Goal: Task Accomplishment & Management: Manage account settings

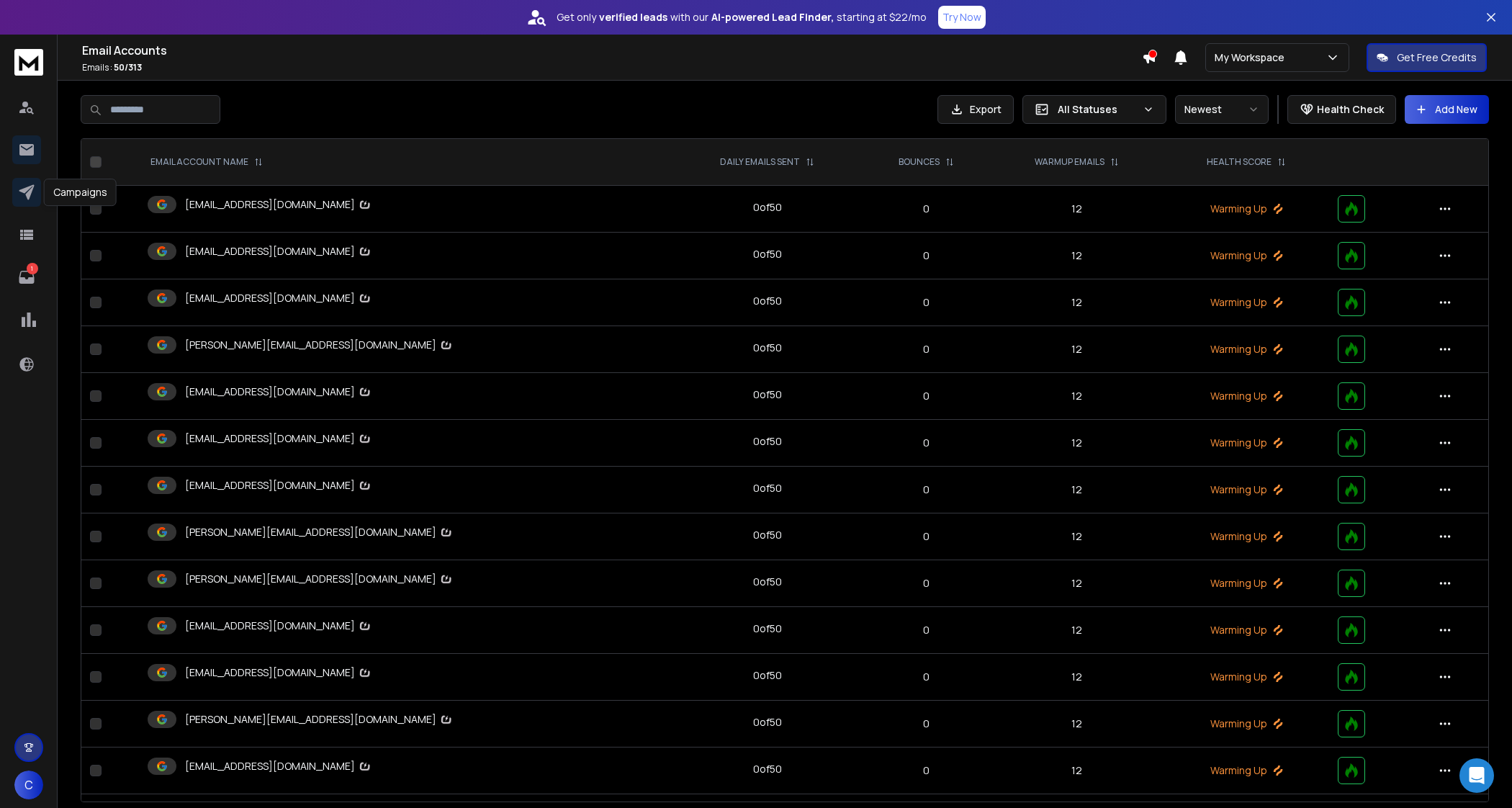
click at [18, 188] on icon at bounding box center [26, 192] width 18 height 18
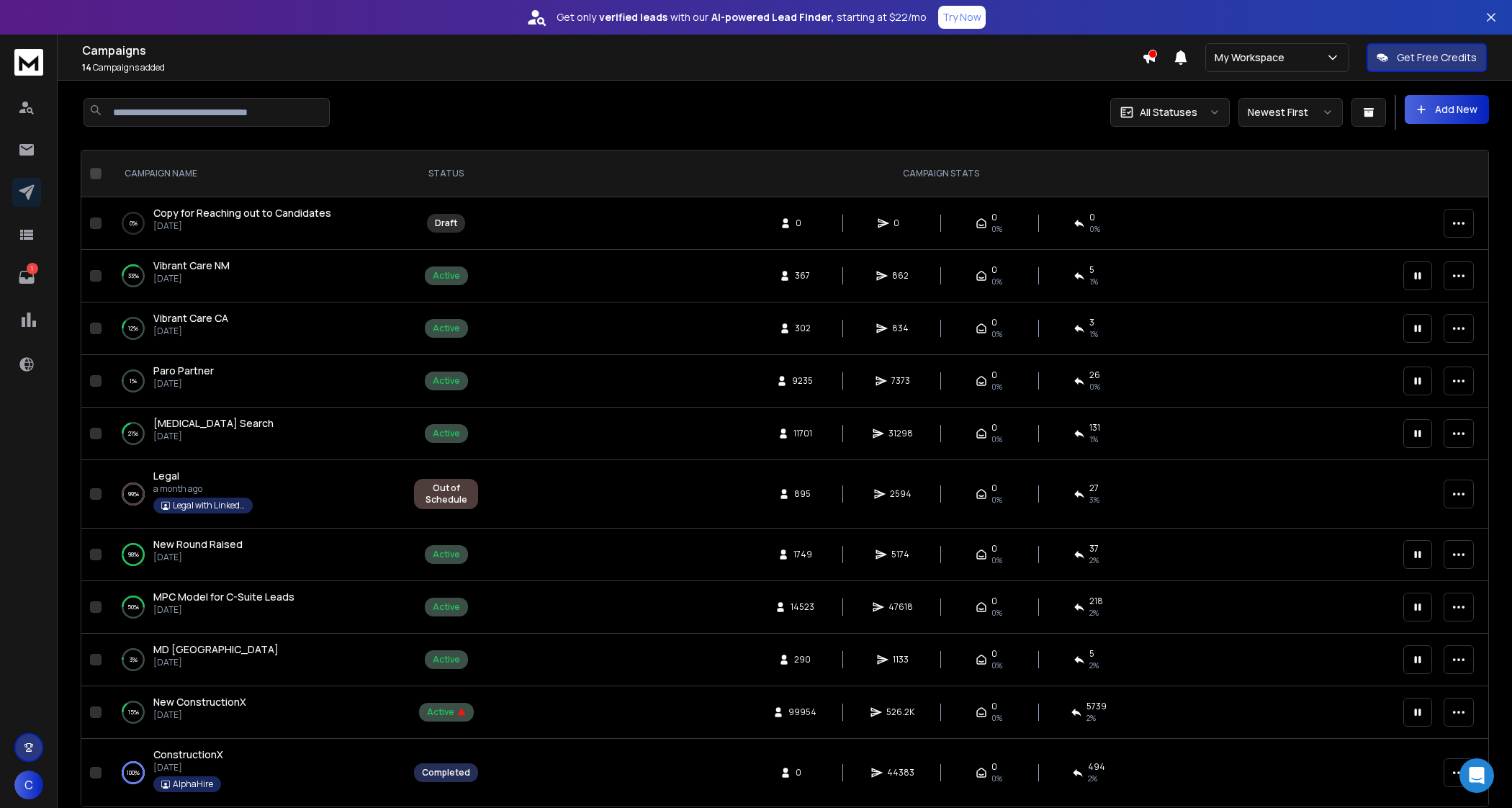
click at [236, 264] on div "33 % Vibrant Care NM 16 days ago" at bounding box center [256, 275] width 270 height 34
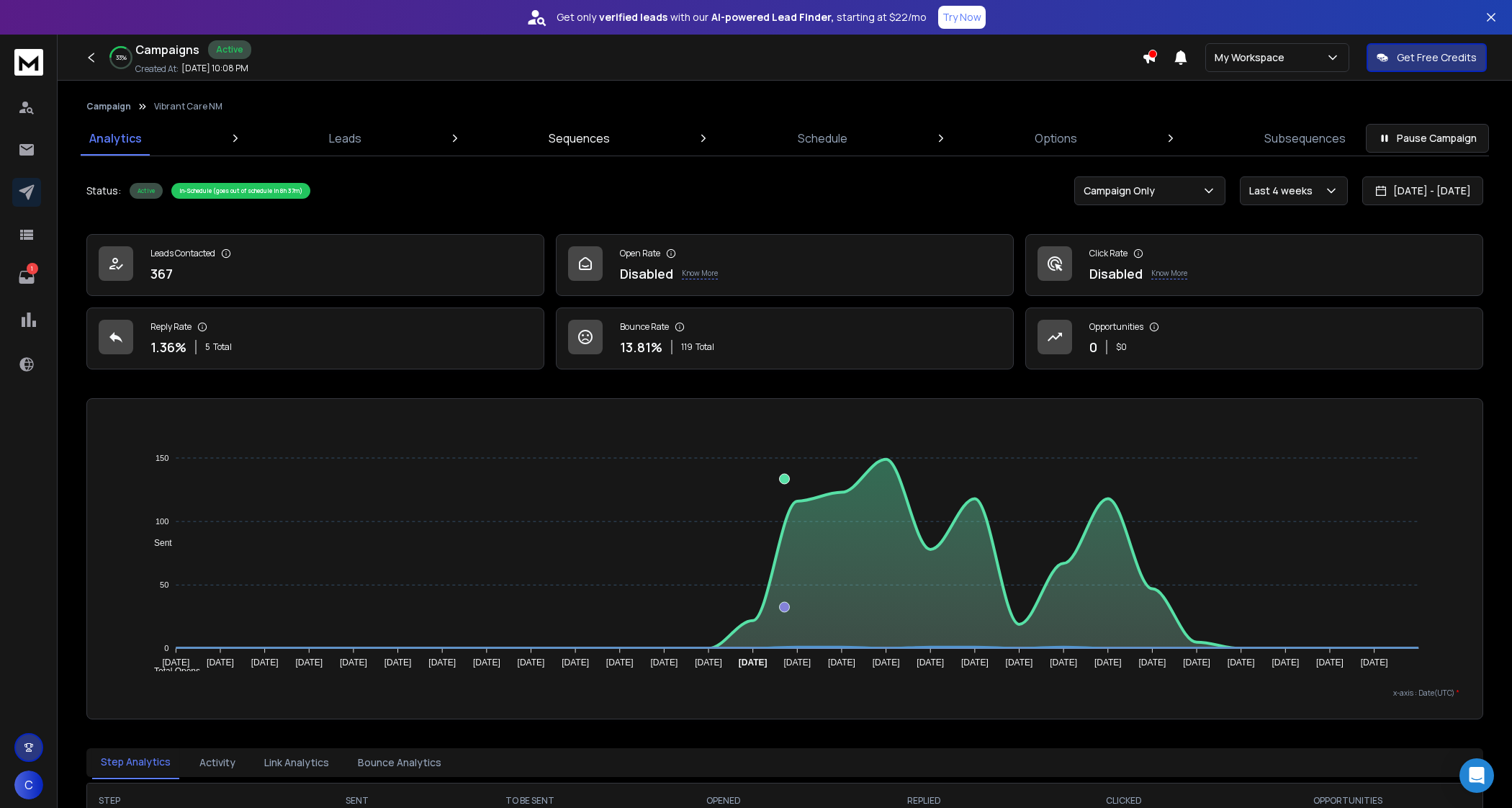
scroll to position [245, 0]
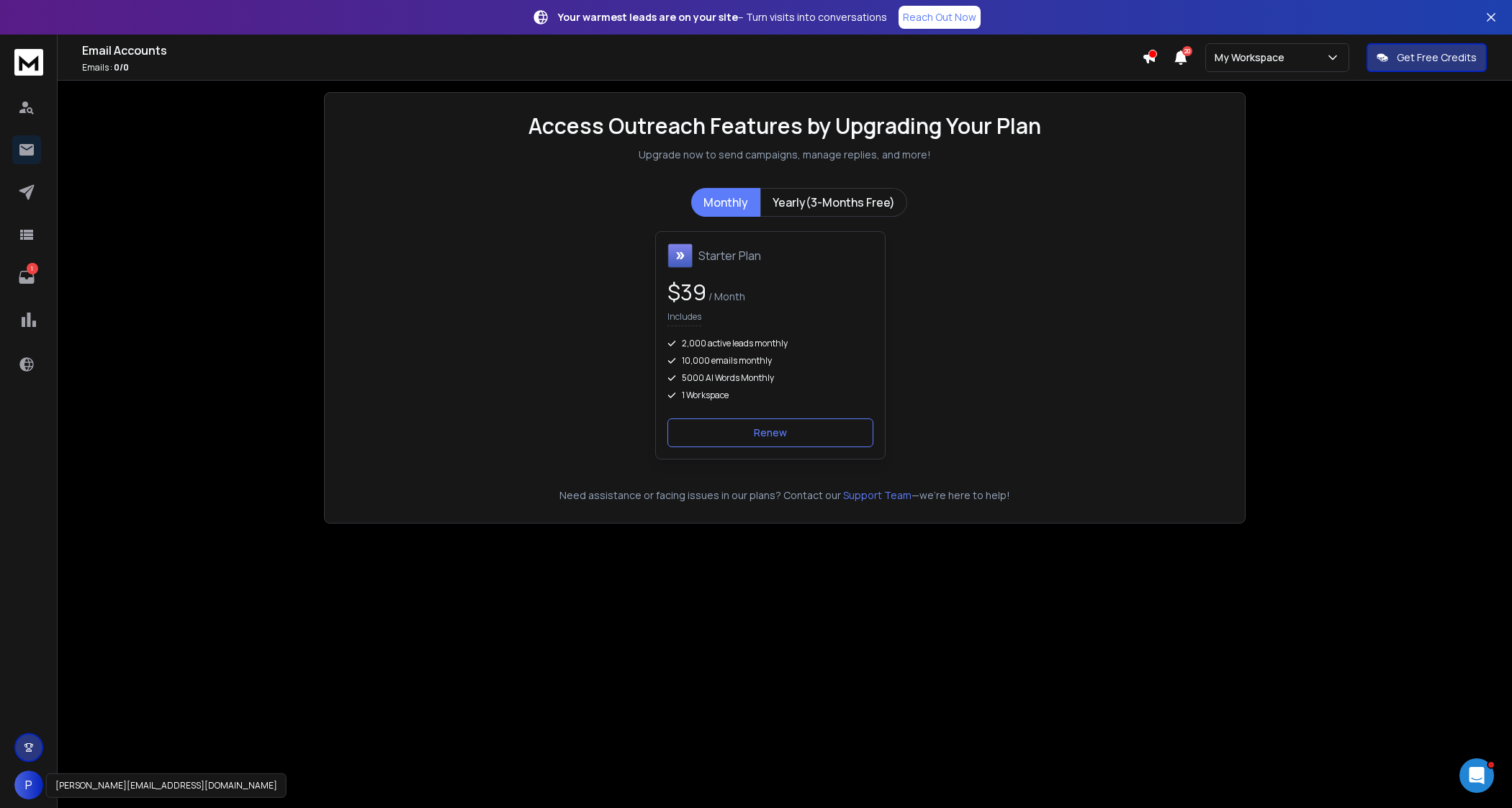
click at [37, 781] on span "P" at bounding box center [29, 784] width 29 height 29
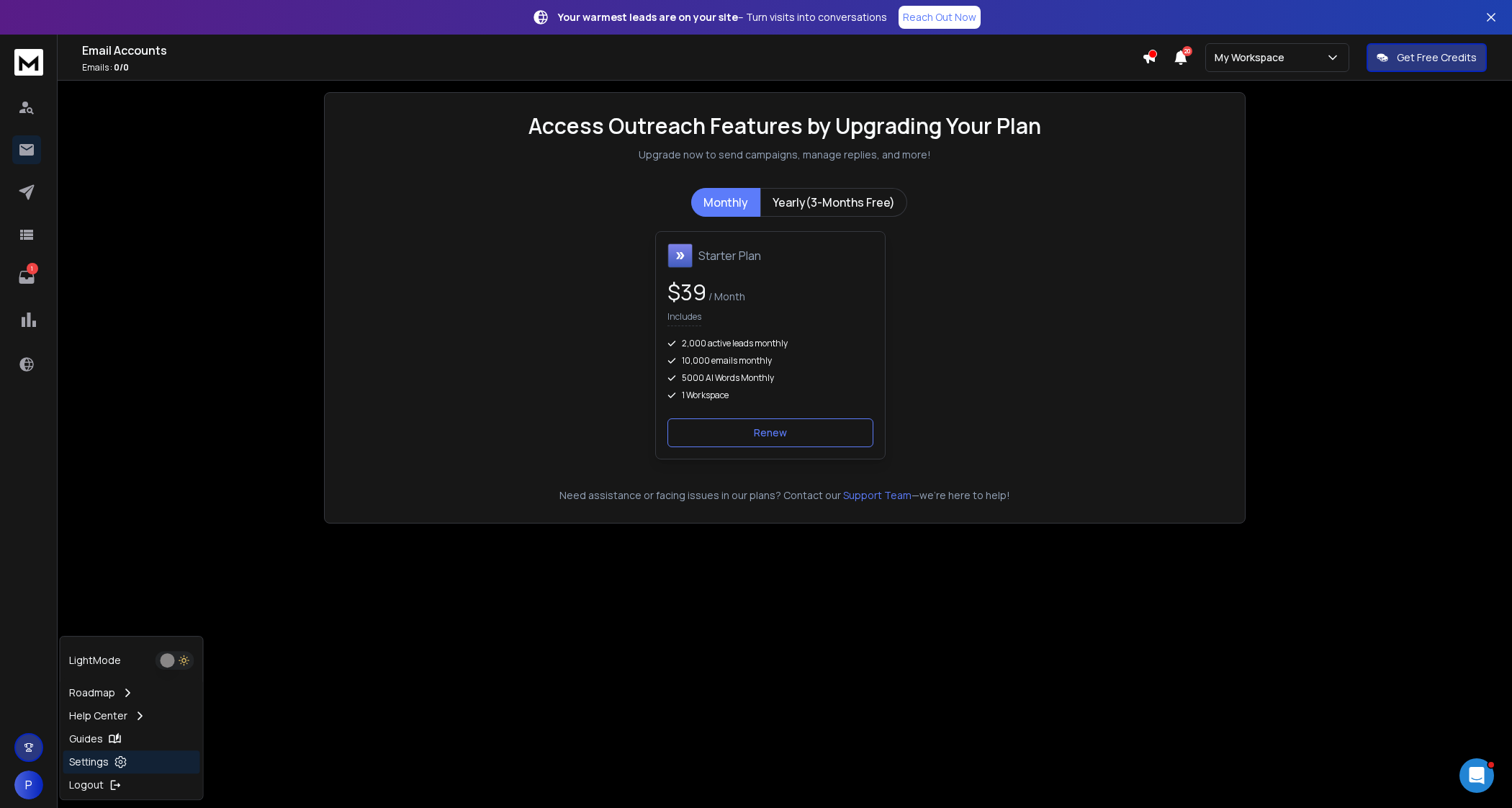
click at [151, 757] on div "Settings" at bounding box center [132, 762] width 137 height 23
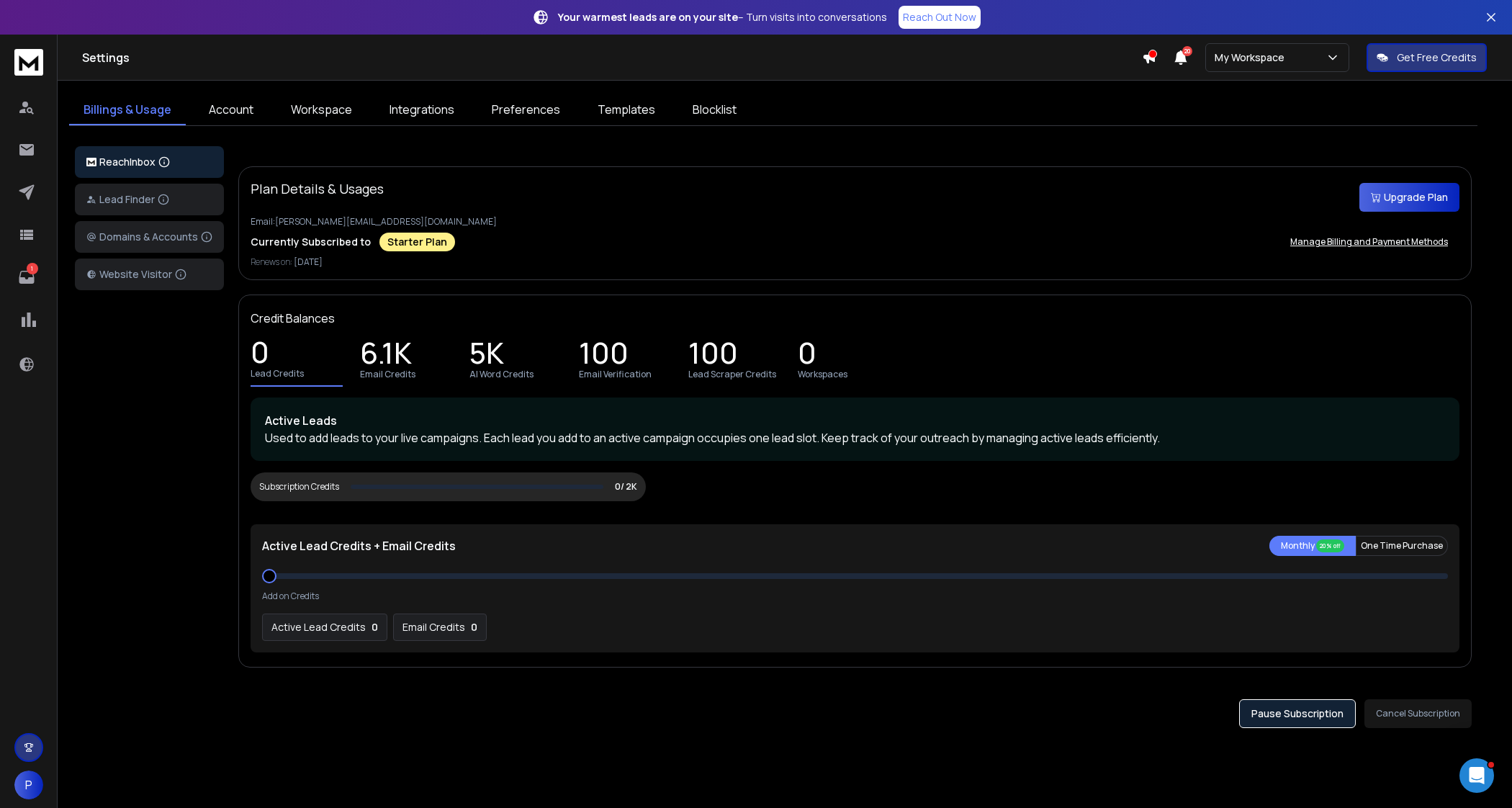
click at [1328, 699] on button "Pause Subscription" at bounding box center [1298, 713] width 117 height 29
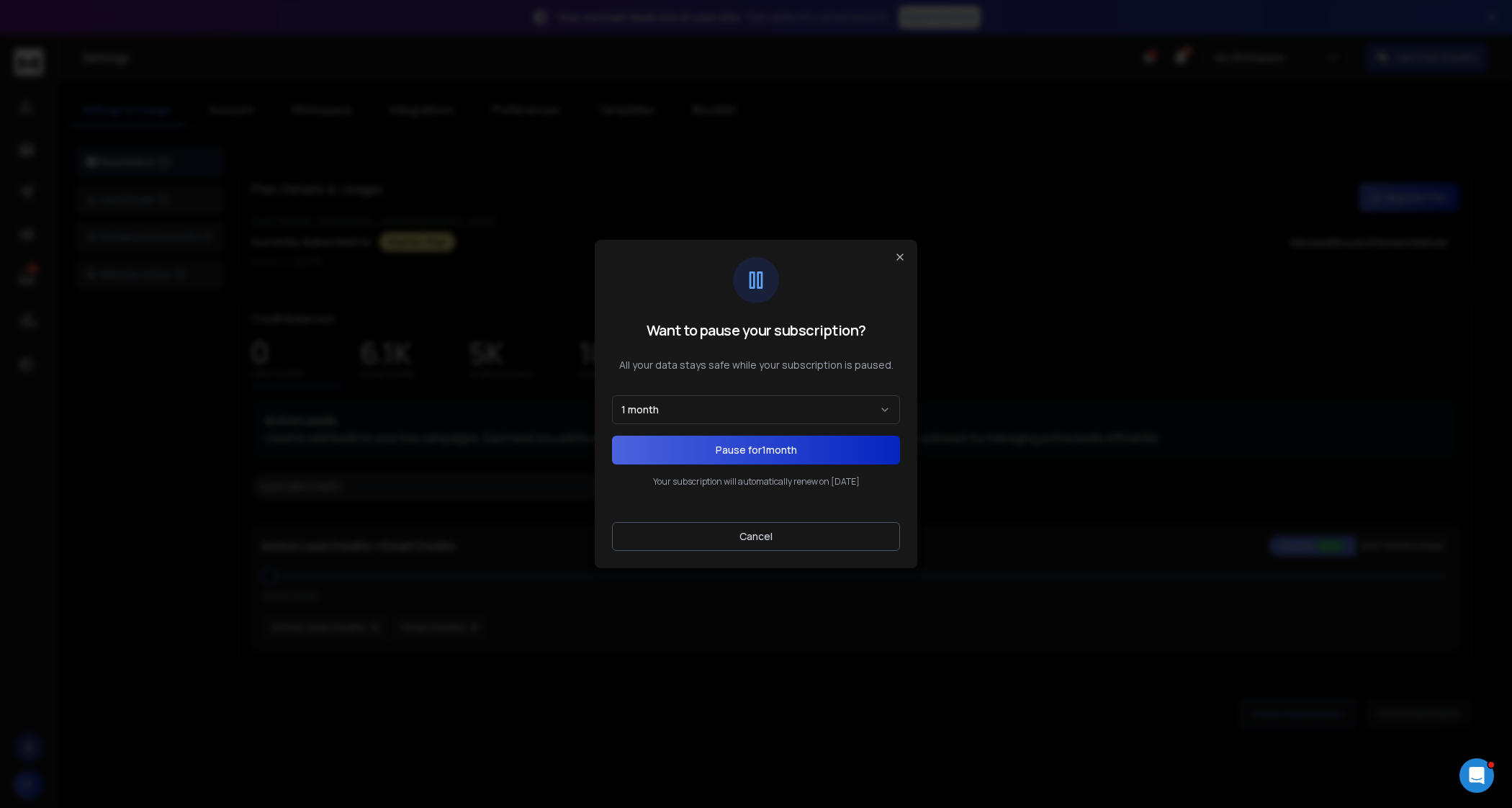
click at [801, 414] on body "Your warmest leads are on your site – Turn visits into conversations Reach Out …" at bounding box center [756, 404] width 1512 height 808
click at [822, 456] on button "Pause for 3 month s" at bounding box center [756, 449] width 288 height 29
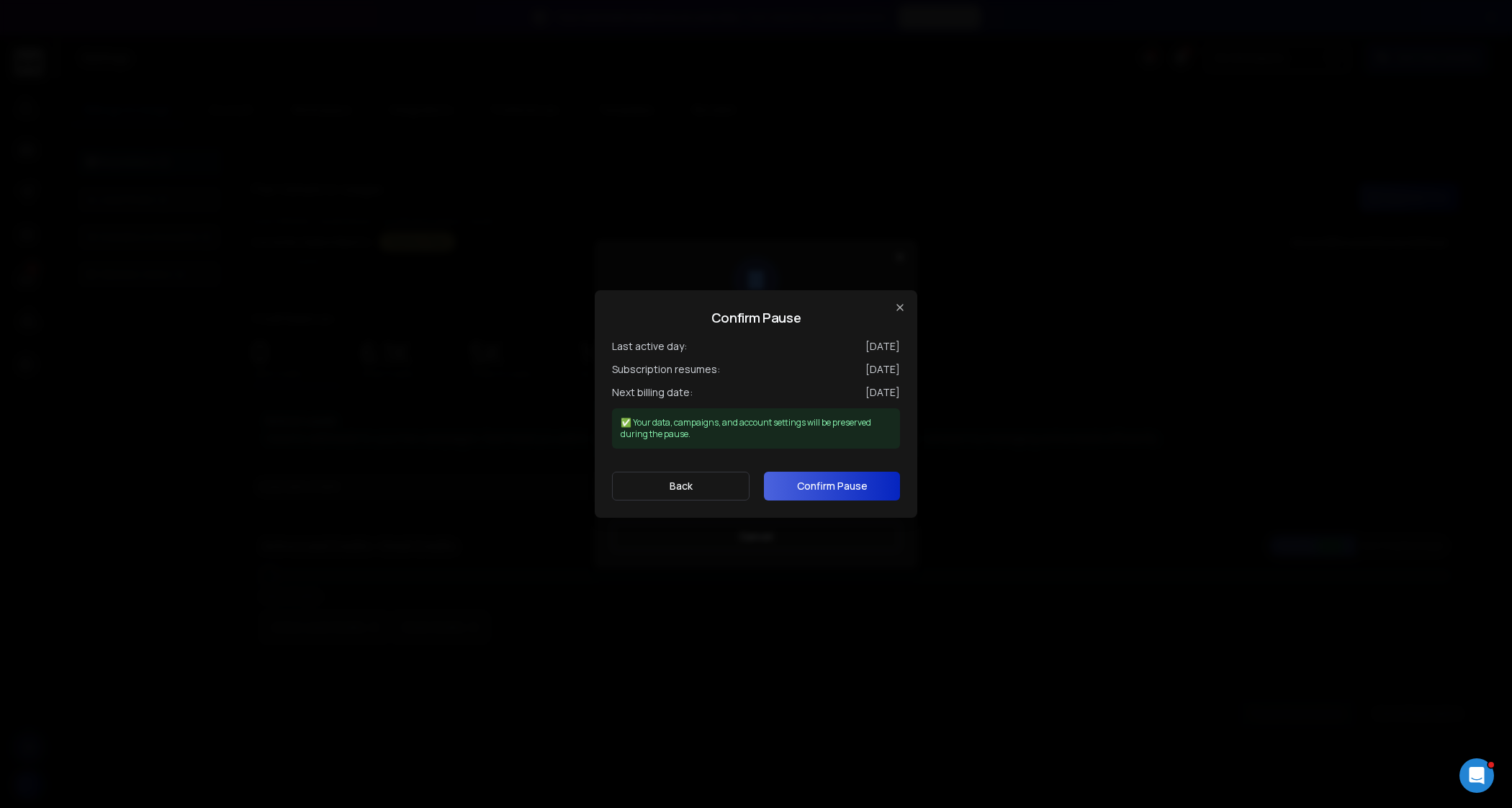
click at [840, 492] on button "Confirm Pause" at bounding box center [832, 486] width 136 height 29
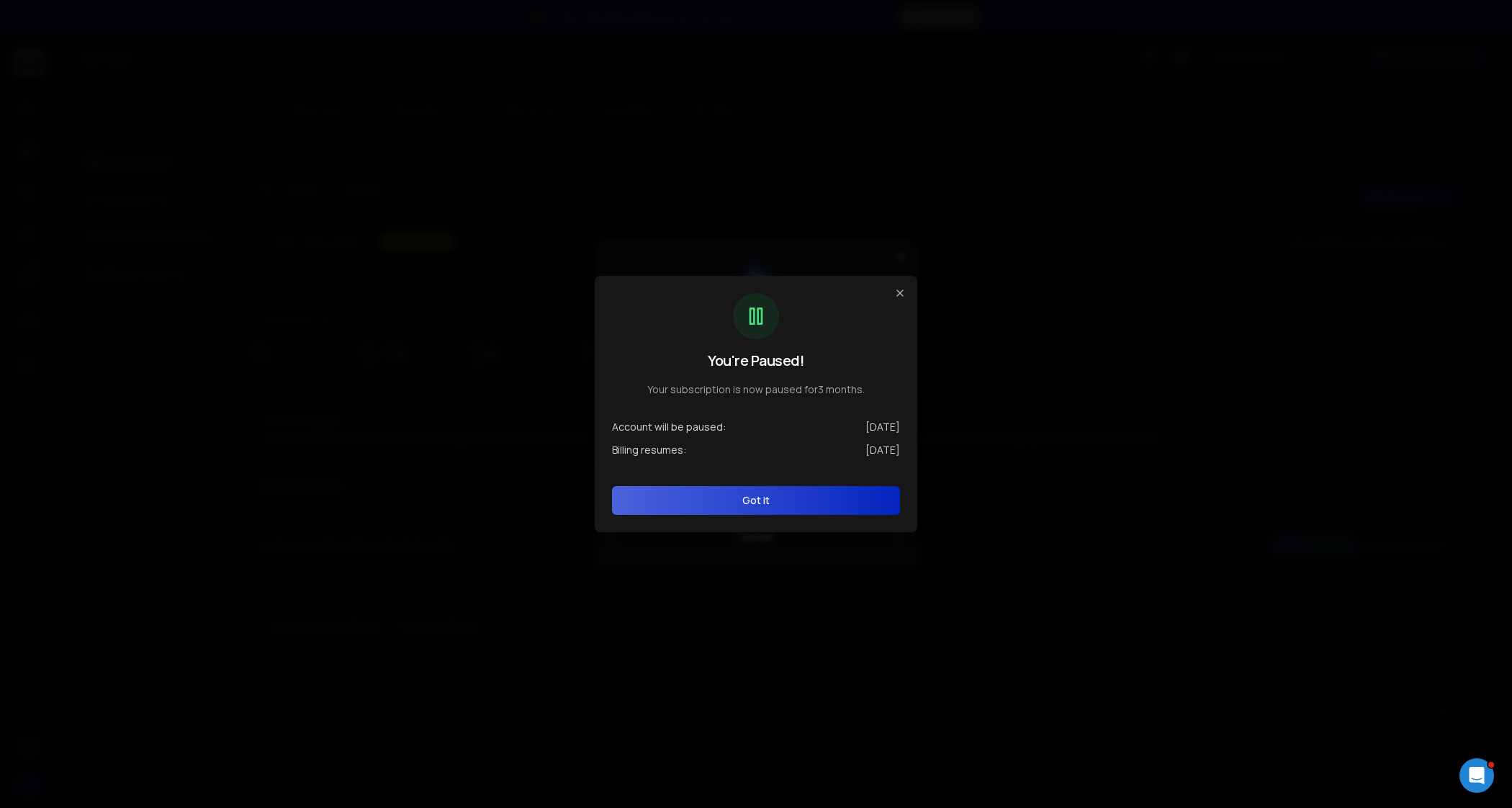
click at [840, 492] on button "Got it" at bounding box center [756, 499] width 288 height 29
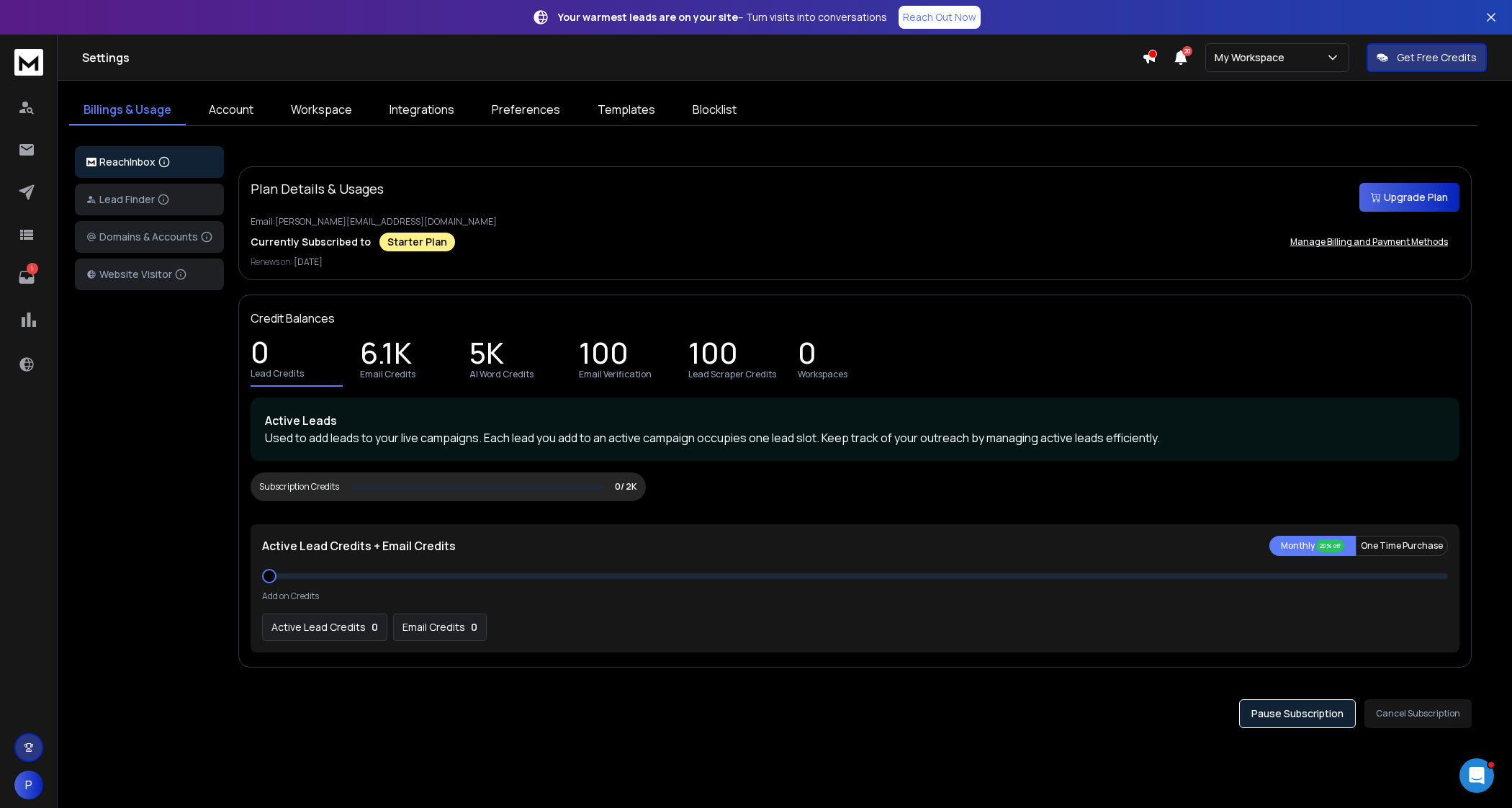
click at [1290, 701] on button "Pause Subscription" at bounding box center [1298, 713] width 117 height 29
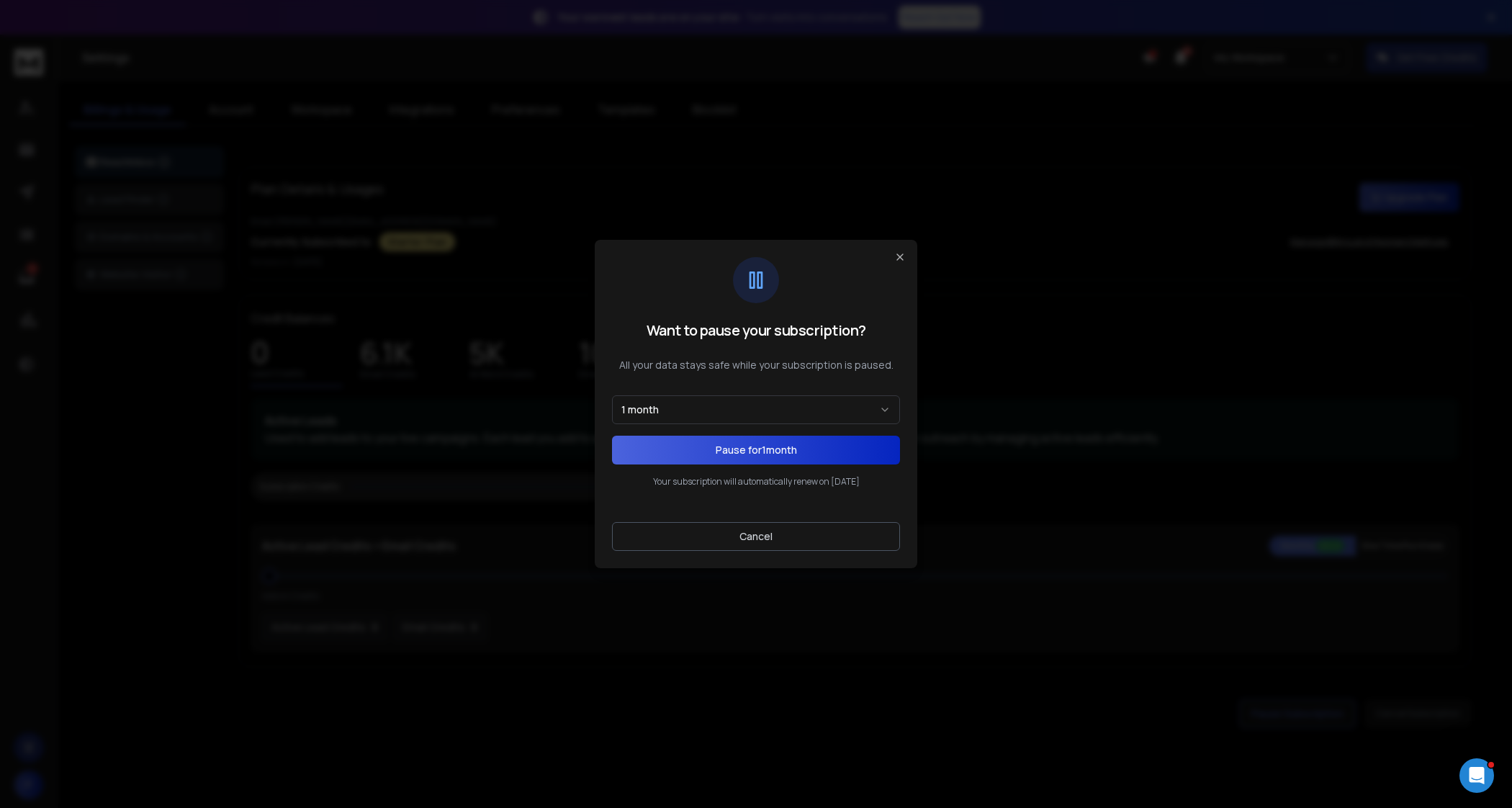
click at [817, 411] on body "Your warmest leads are on your site – Turn visits into conversations Reach Out …" at bounding box center [756, 404] width 1512 height 808
click at [807, 448] on button "Pause for 3 month s" at bounding box center [756, 449] width 288 height 29
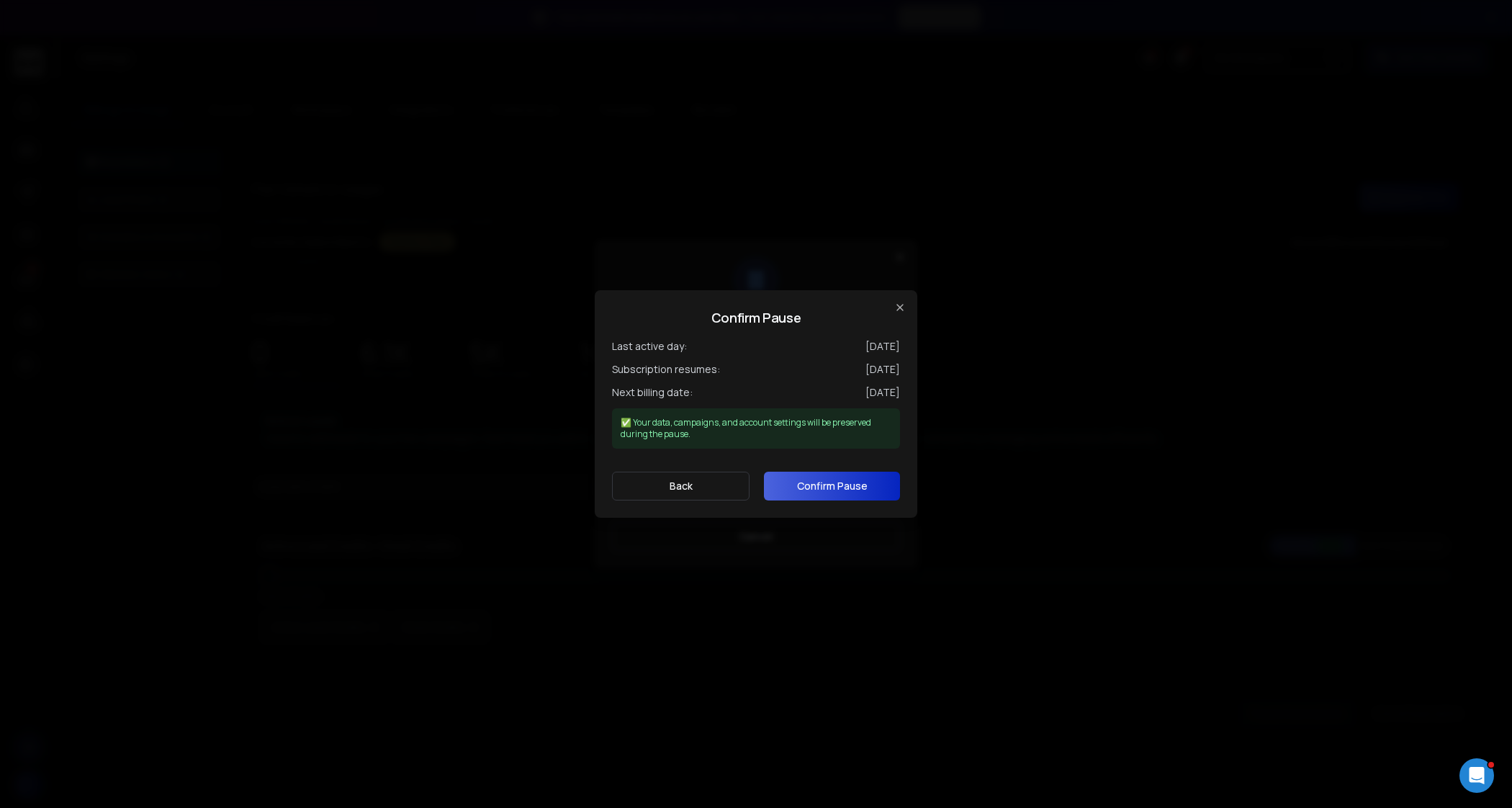
click at [851, 488] on button "Confirm Pause" at bounding box center [832, 486] width 136 height 29
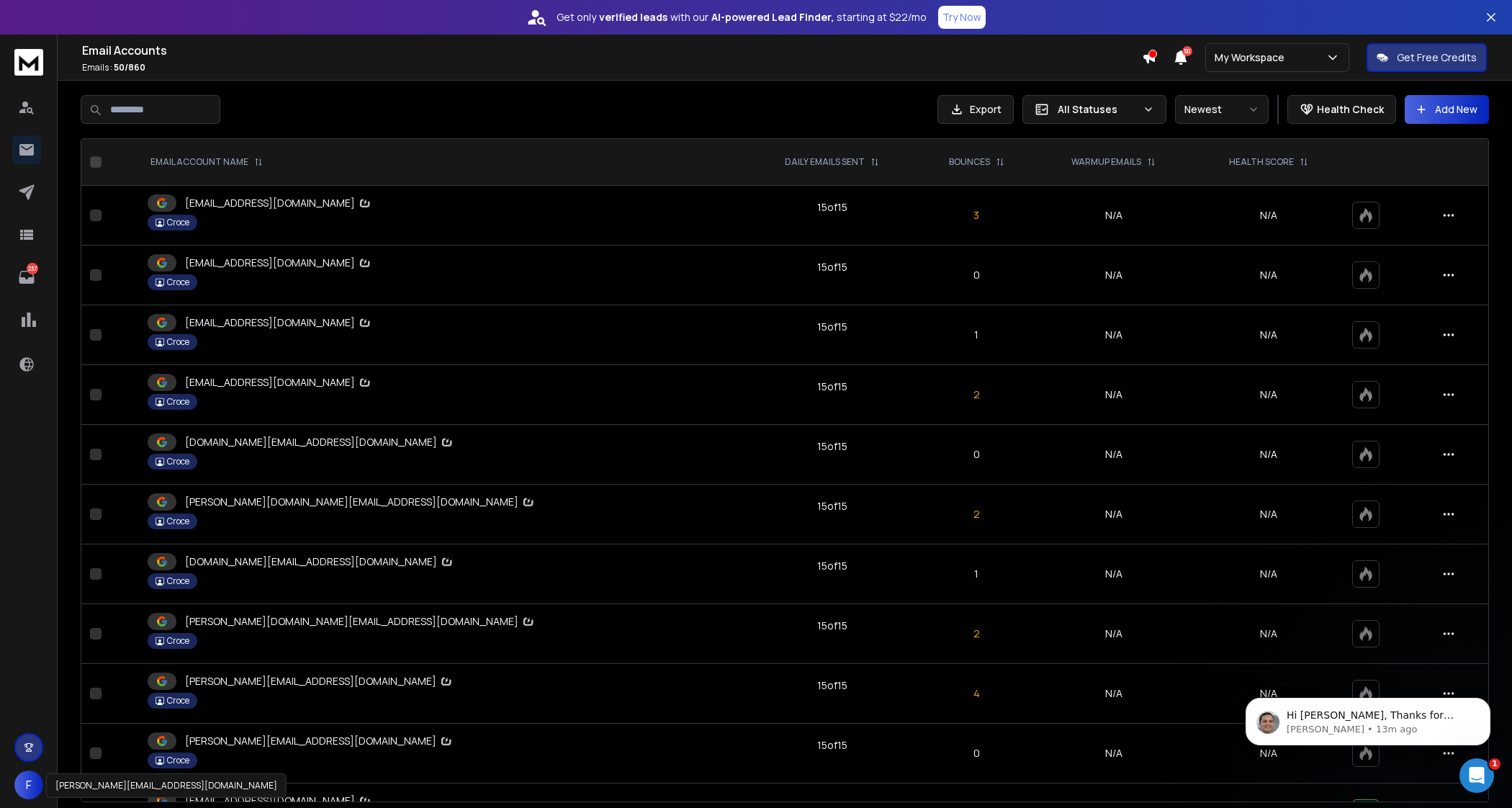
click at [25, 790] on span "F" at bounding box center [29, 784] width 29 height 29
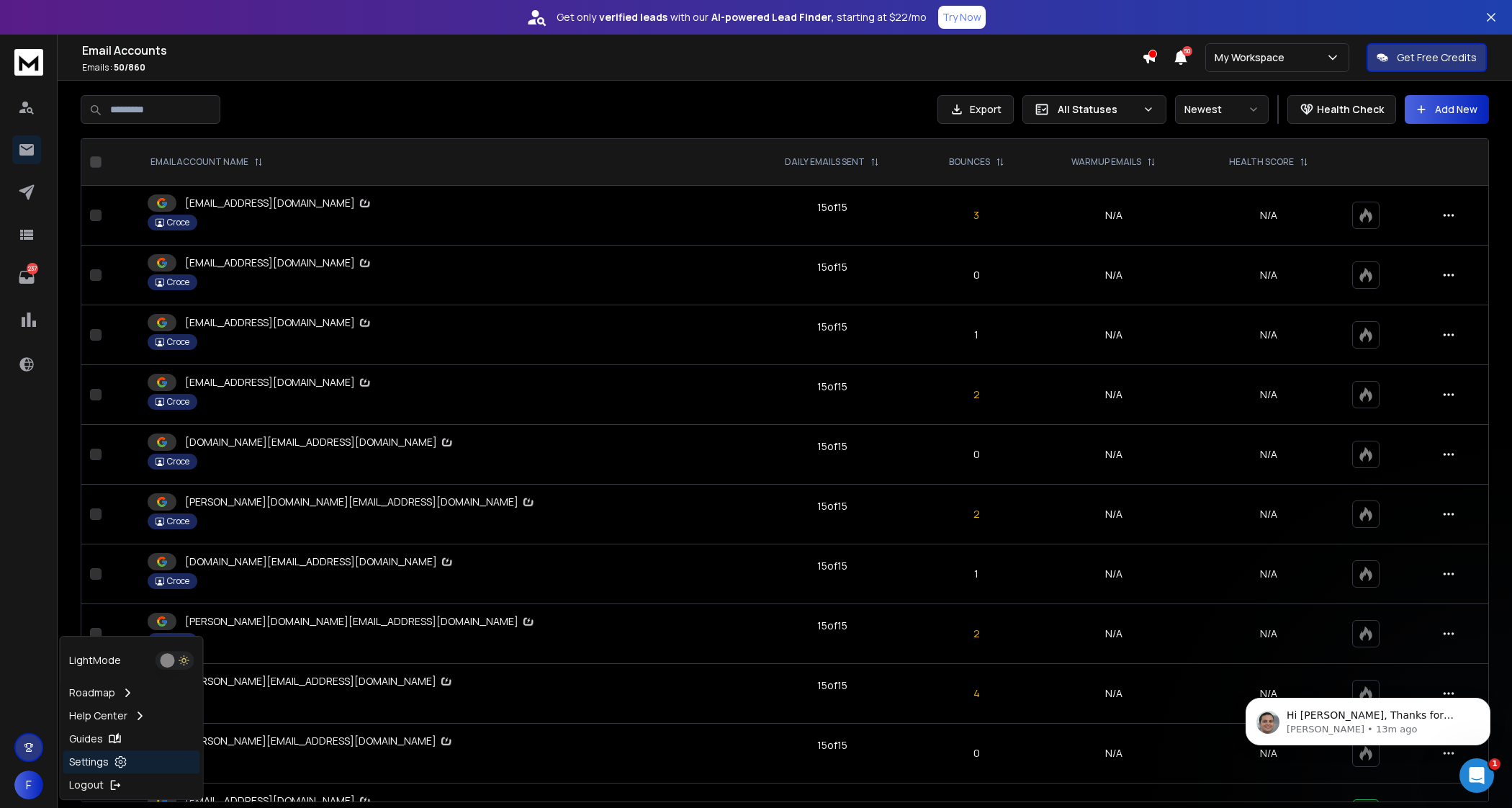
click at [102, 755] on p "Settings" at bounding box center [89, 762] width 40 height 15
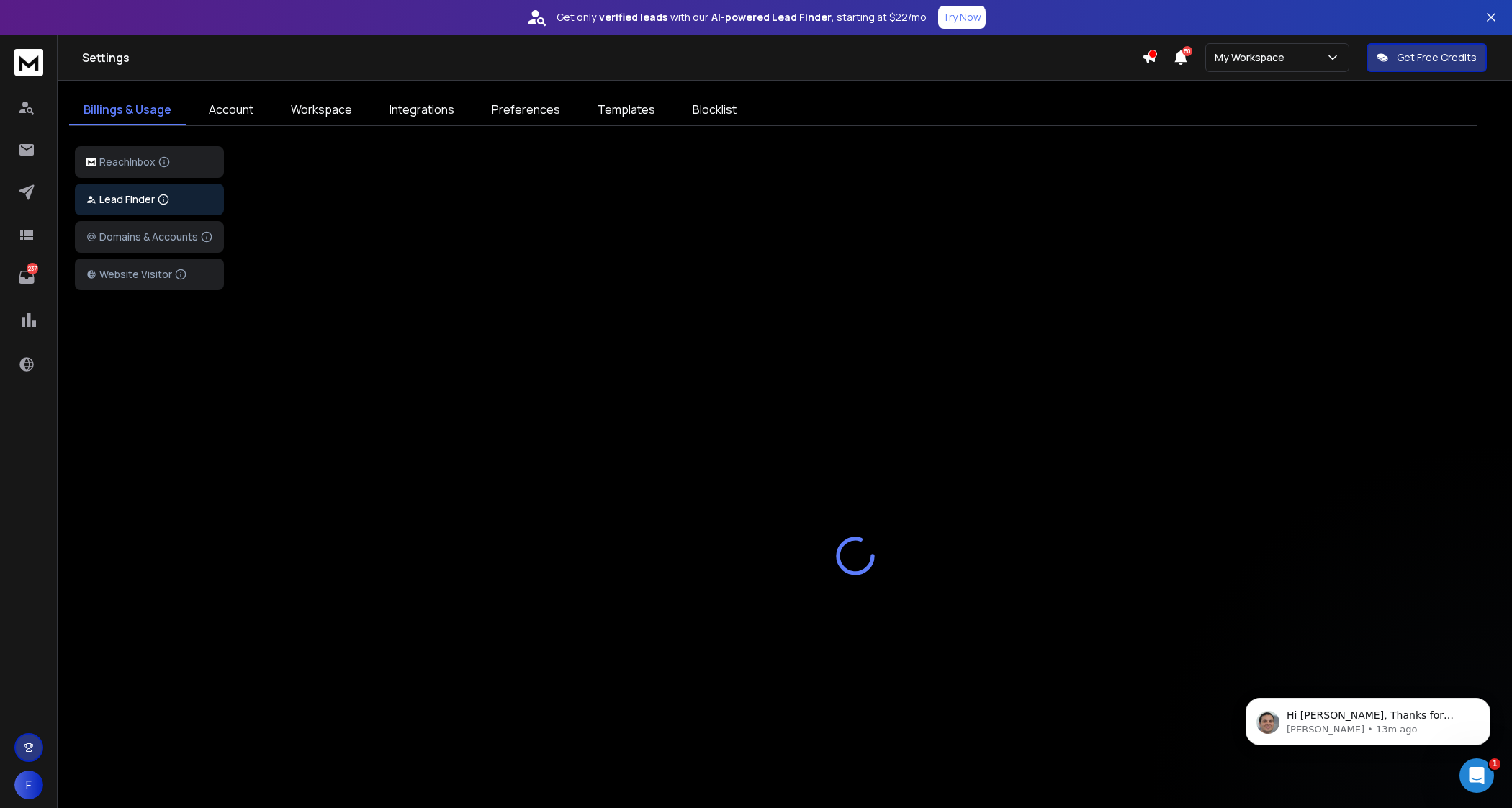
click at [153, 192] on button "Lead Finder" at bounding box center [149, 199] width 149 height 32
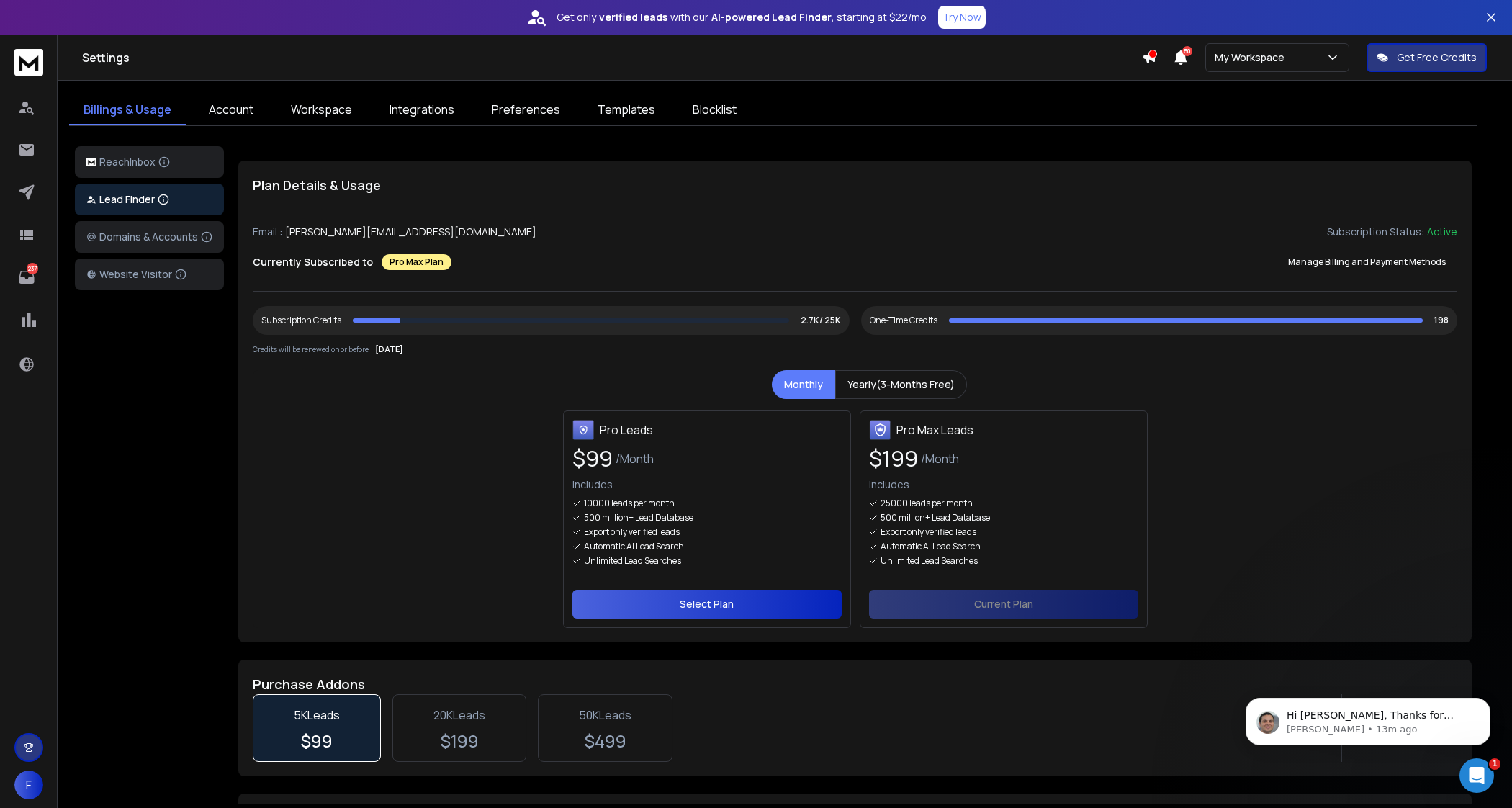
scroll to position [196, 0]
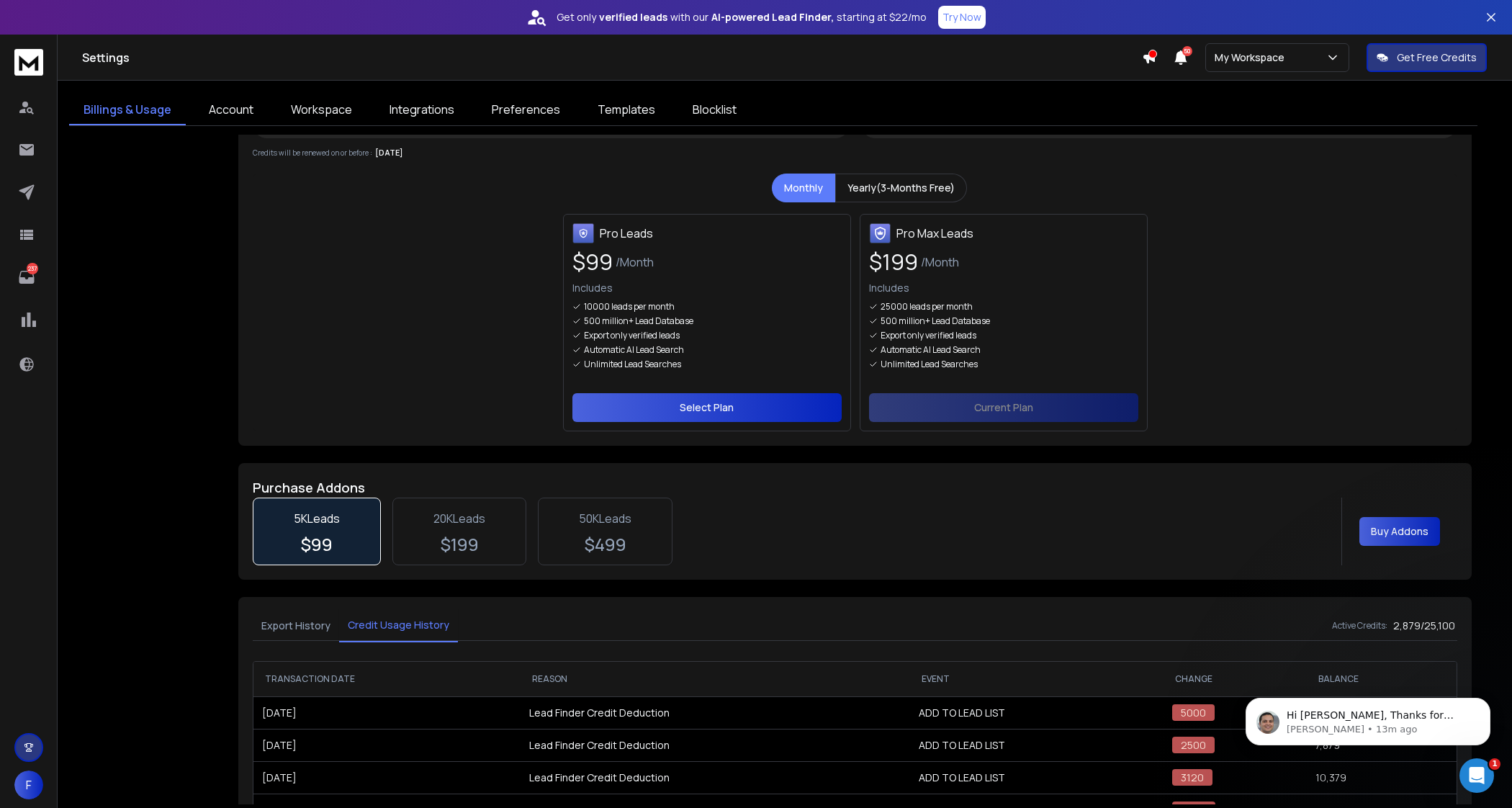
click at [399, 618] on button "Credit Usage History" at bounding box center [399, 625] width 119 height 33
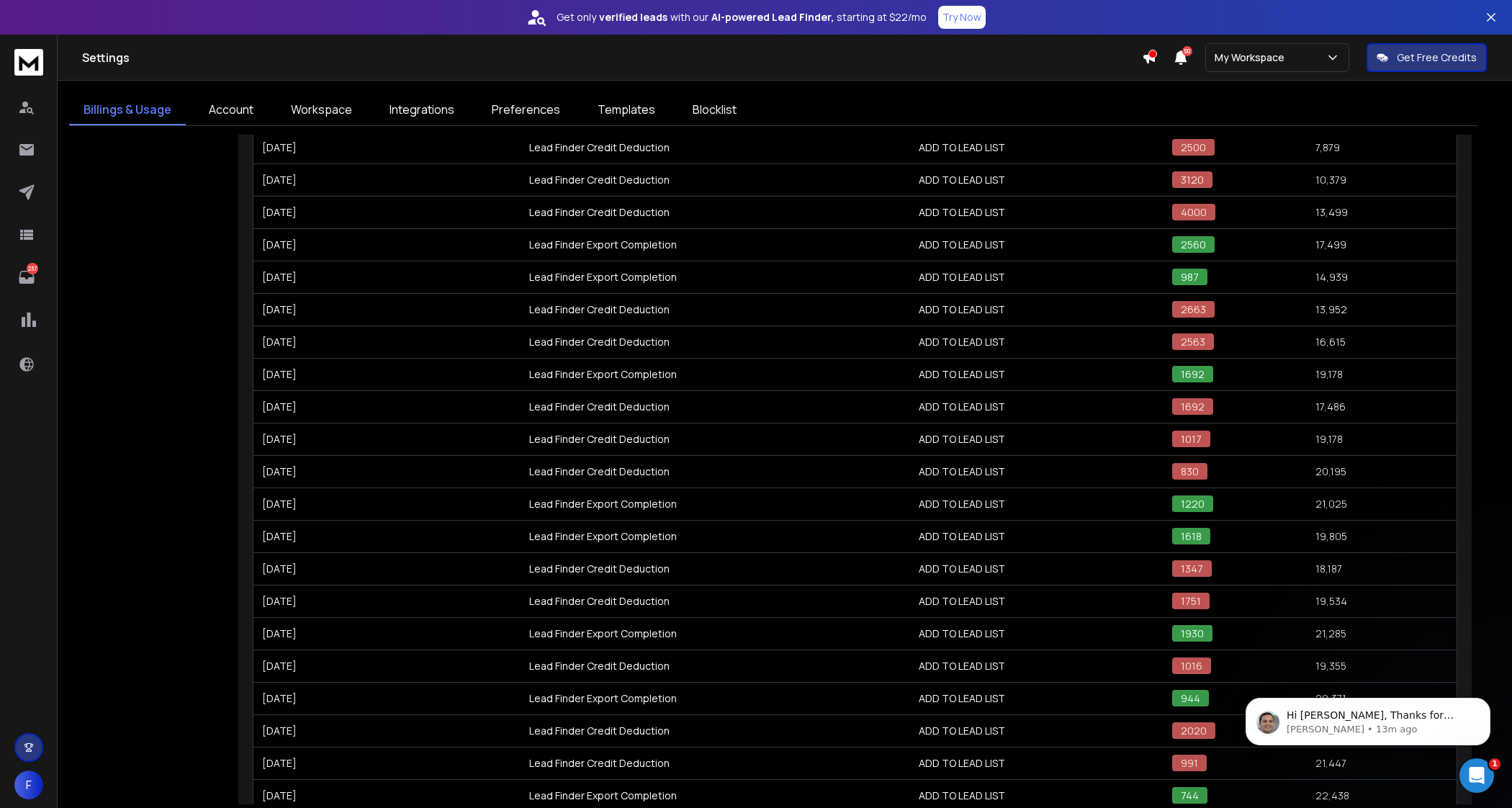
scroll to position [779, 0]
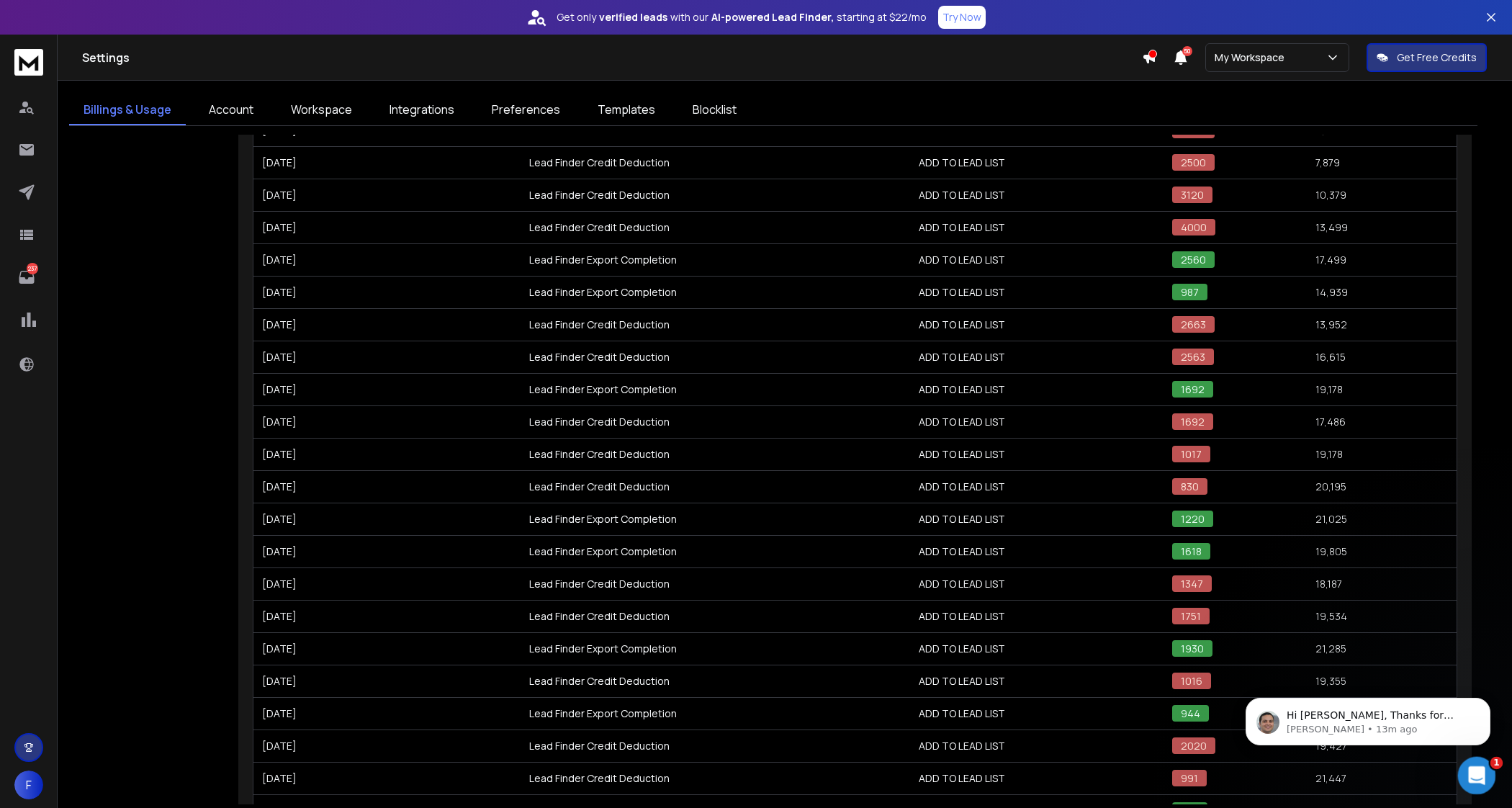
click at [1480, 779] on icon "Open Intercom Messenger" at bounding box center [1476, 774] width 24 height 24
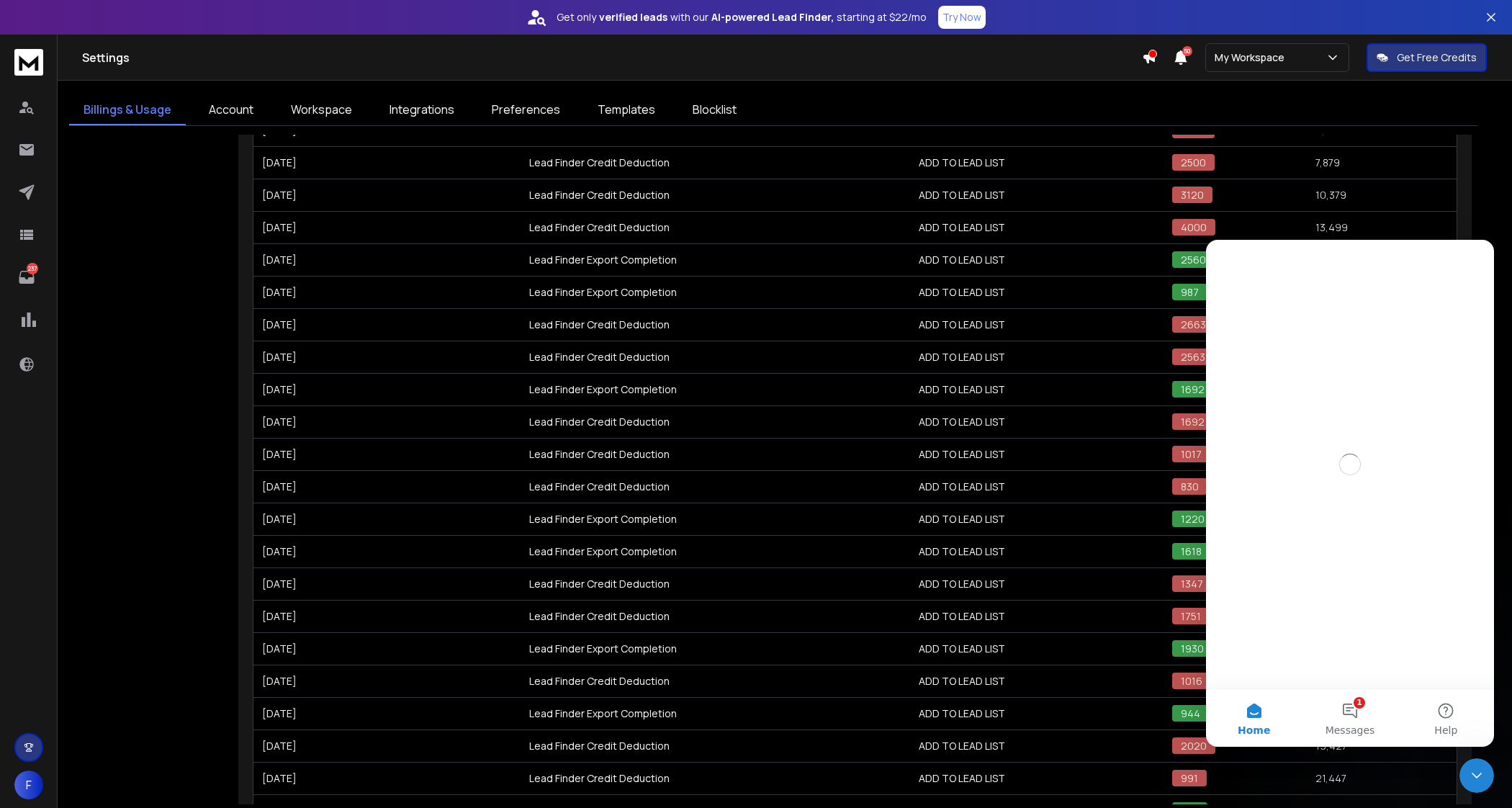
scroll to position [0, 0]
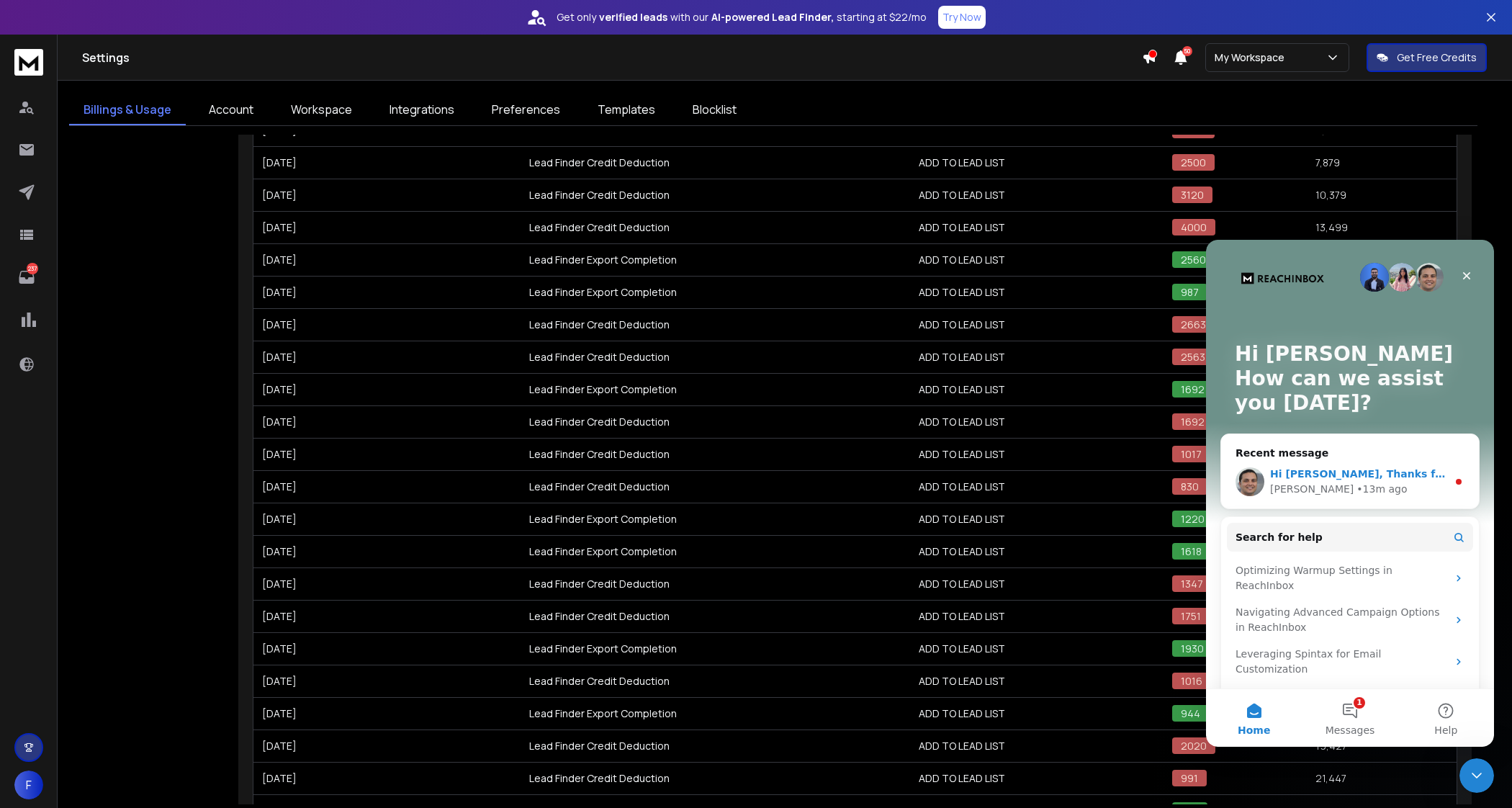
click at [1357, 492] on div "• 13m ago" at bounding box center [1382, 489] width 50 height 15
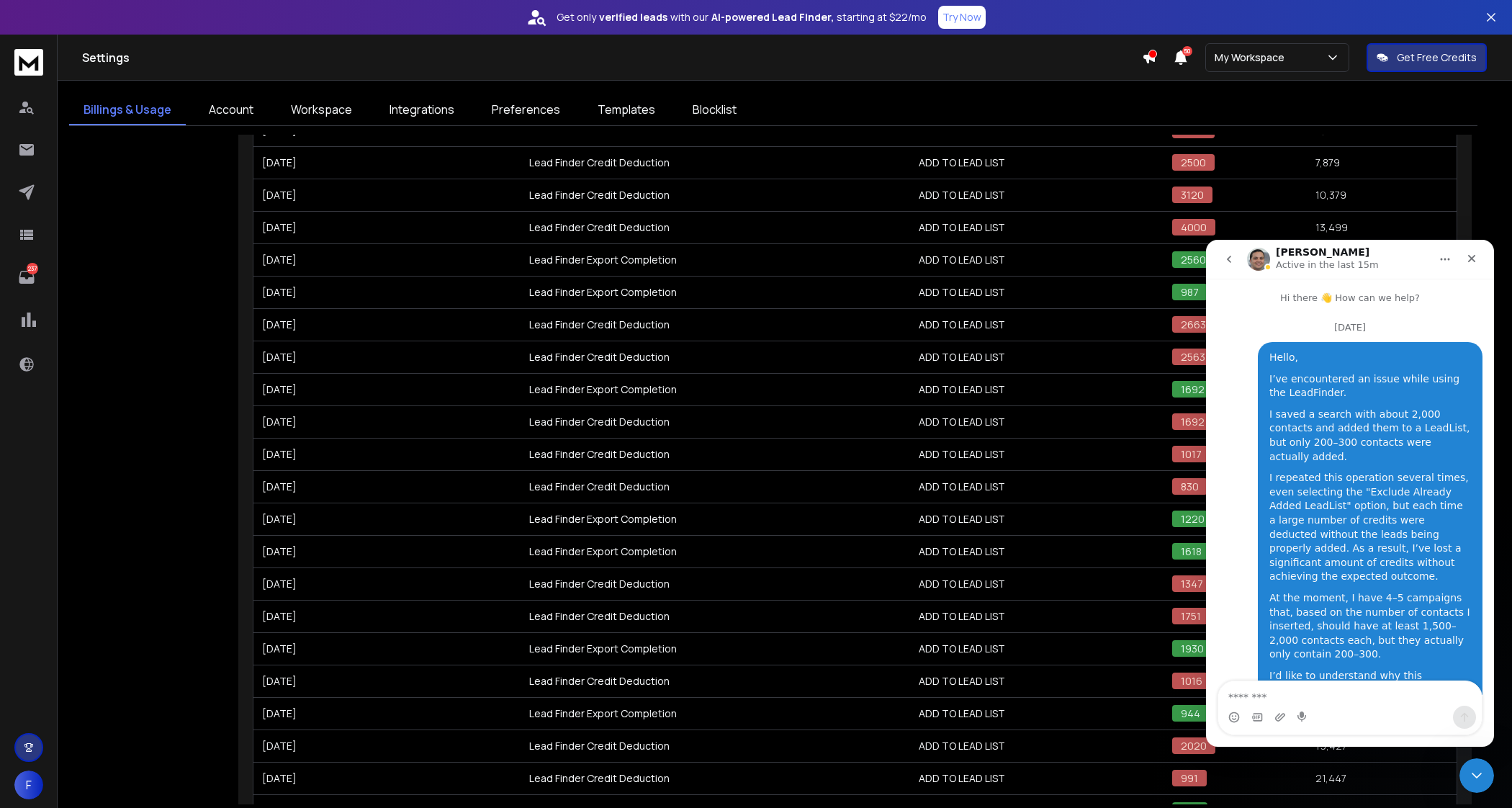
scroll to position [62, 0]
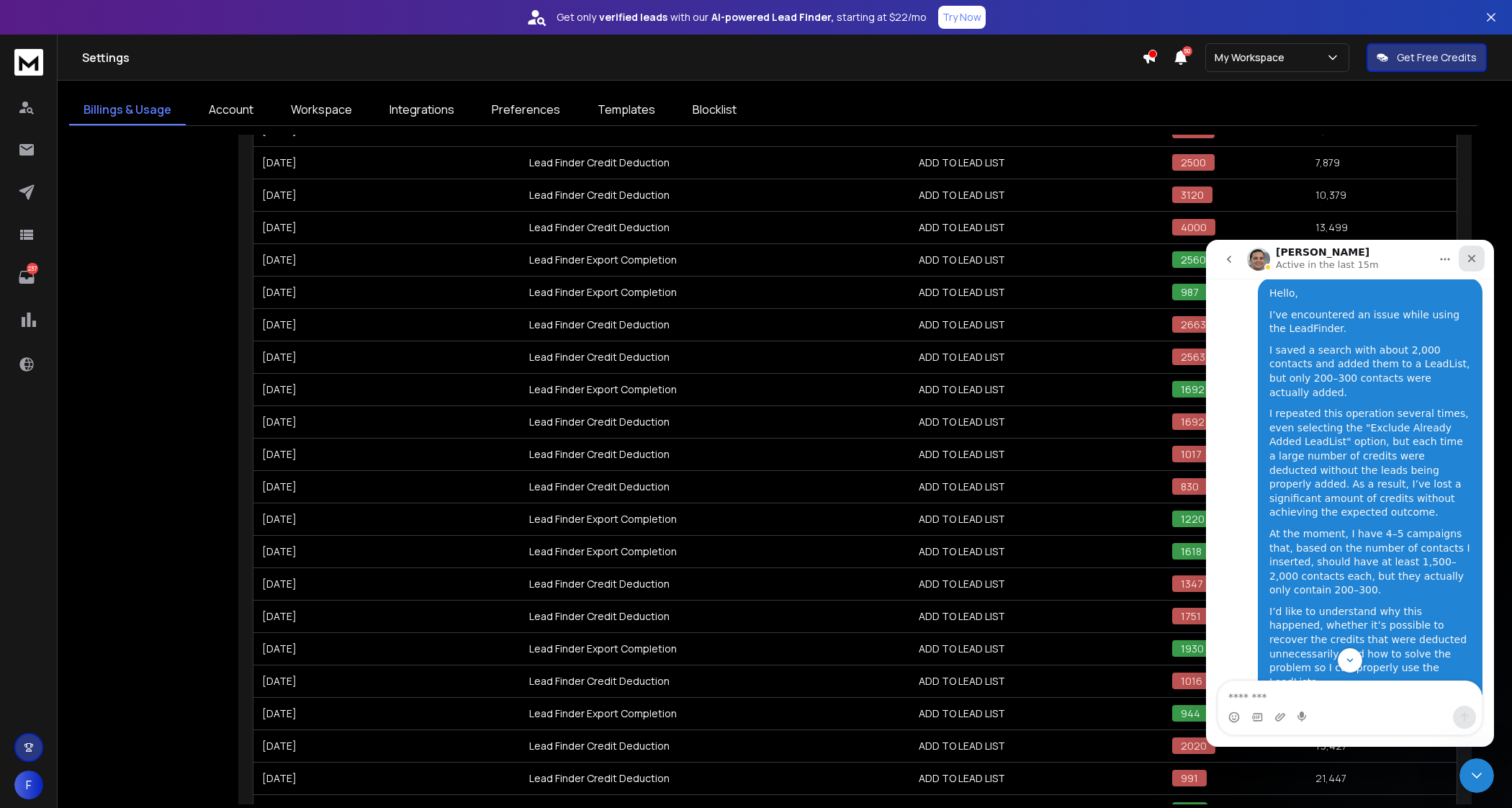
click at [1477, 253] on icon "Close" at bounding box center [1472, 259] width 11 height 11
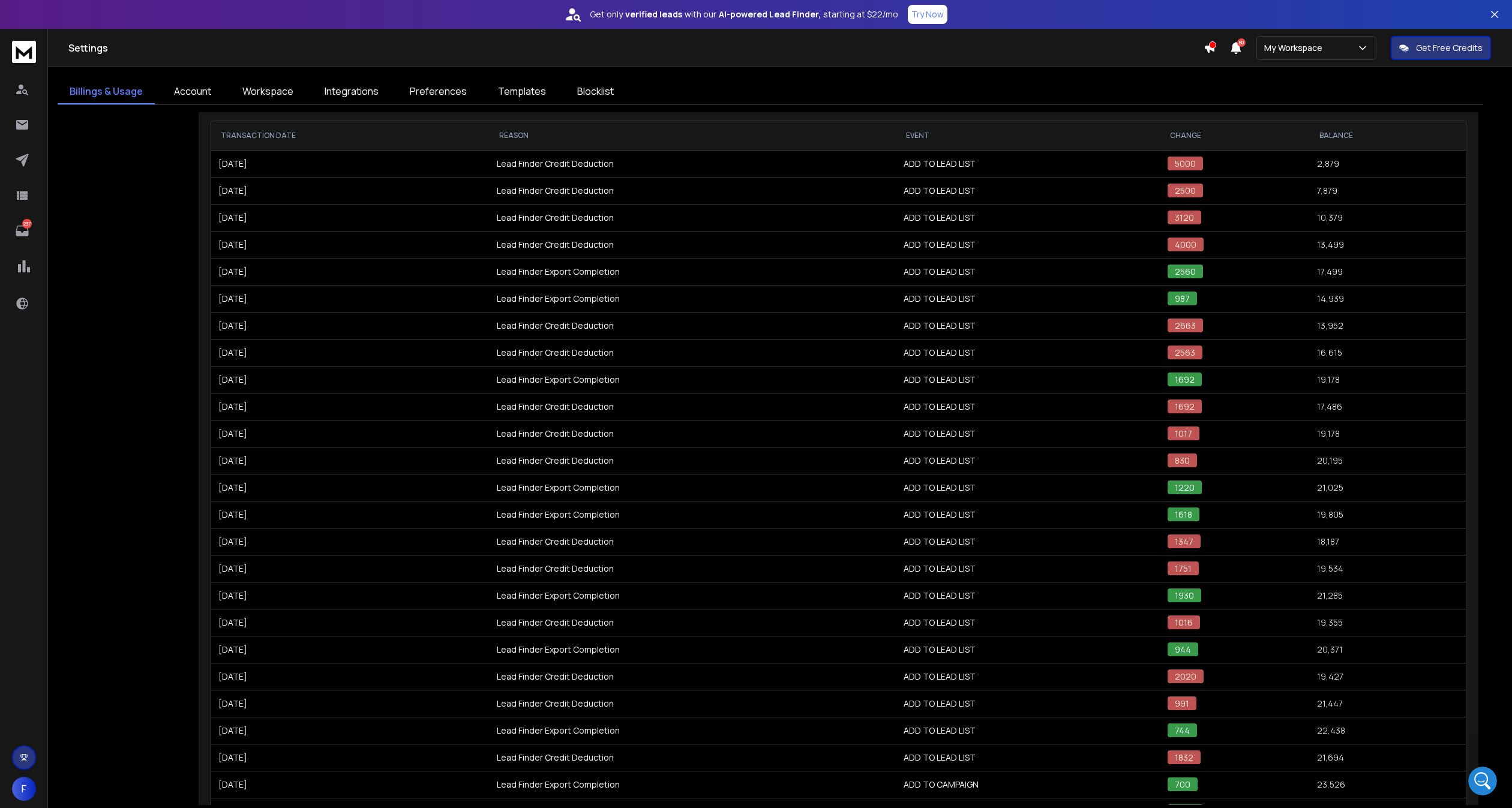
scroll to position [608, 0]
